Goal: Check status

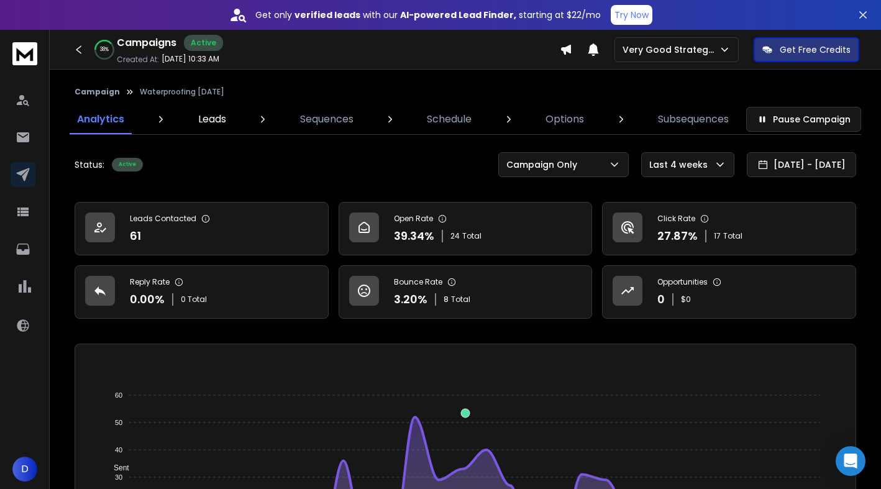
click at [198, 117] on p "Leads" at bounding box center [212, 119] width 28 height 15
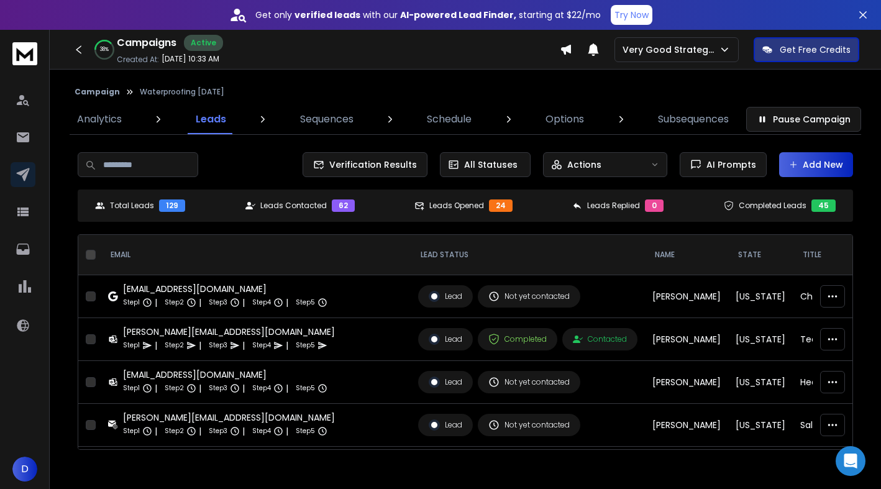
click at [497, 244] on th "LEAD STATUS" at bounding box center [528, 255] width 234 height 40
click at [463, 212] on div "Total Leads 129 Leads Contacted 62 Leads Opened 24 Leads Replied 0 Completed Le…" at bounding box center [466, 206] width 776 height 32
click at [332, 201] on div "62" at bounding box center [343, 205] width 23 height 12
click at [106, 118] on p "Analytics" at bounding box center [99, 119] width 45 height 15
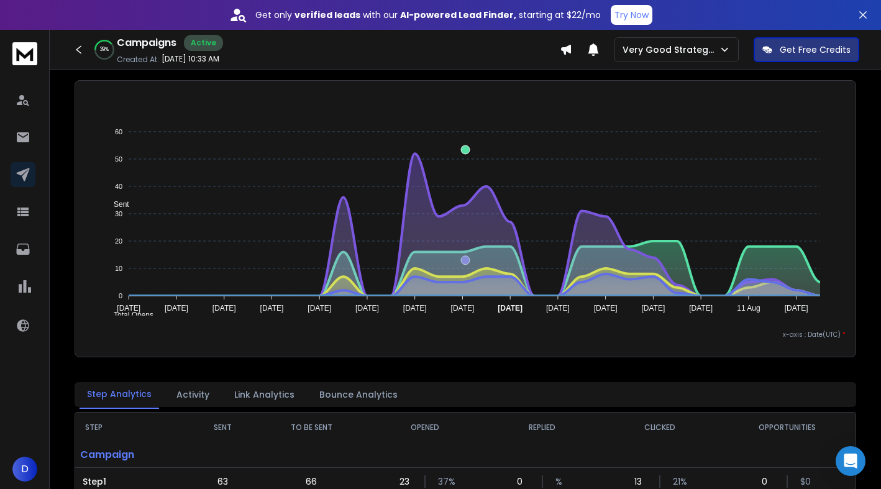
scroll to position [275, 0]
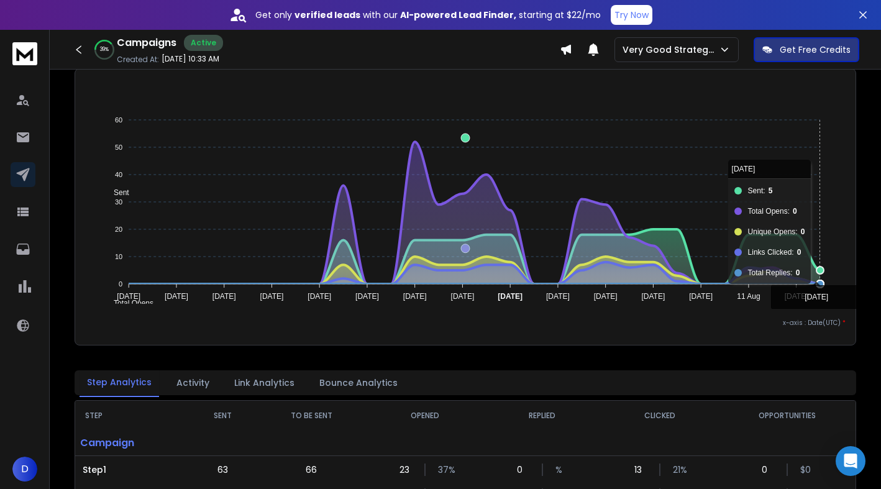
click at [820, 271] on foreignobject "Sent Total Opens Unique Opens Links Clicked Total Replies" at bounding box center [465, 195] width 723 height 218
click at [821, 271] on foreignobject "Sent Total Opens Unique Opens Links Clicked Total Replies" at bounding box center [465, 195] width 723 height 218
